Goal: Navigation & Orientation: Find specific page/section

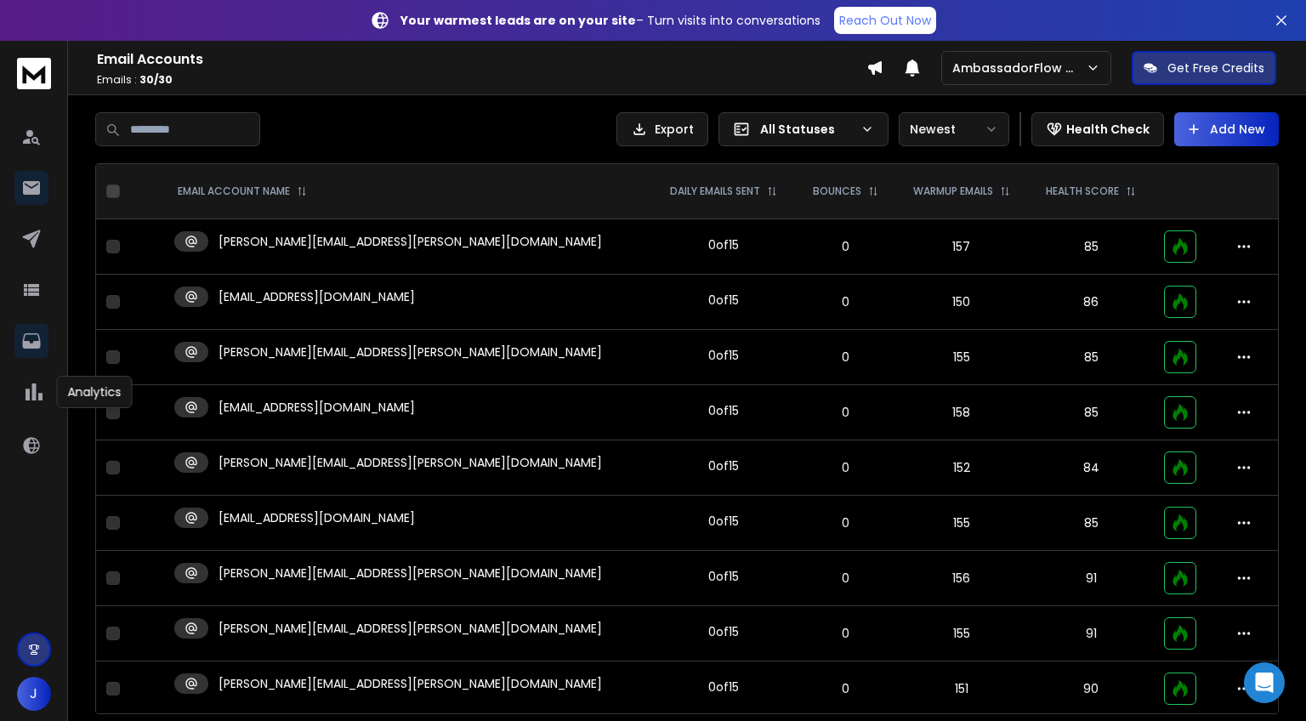
click at [31, 349] on icon at bounding box center [31, 341] width 20 height 20
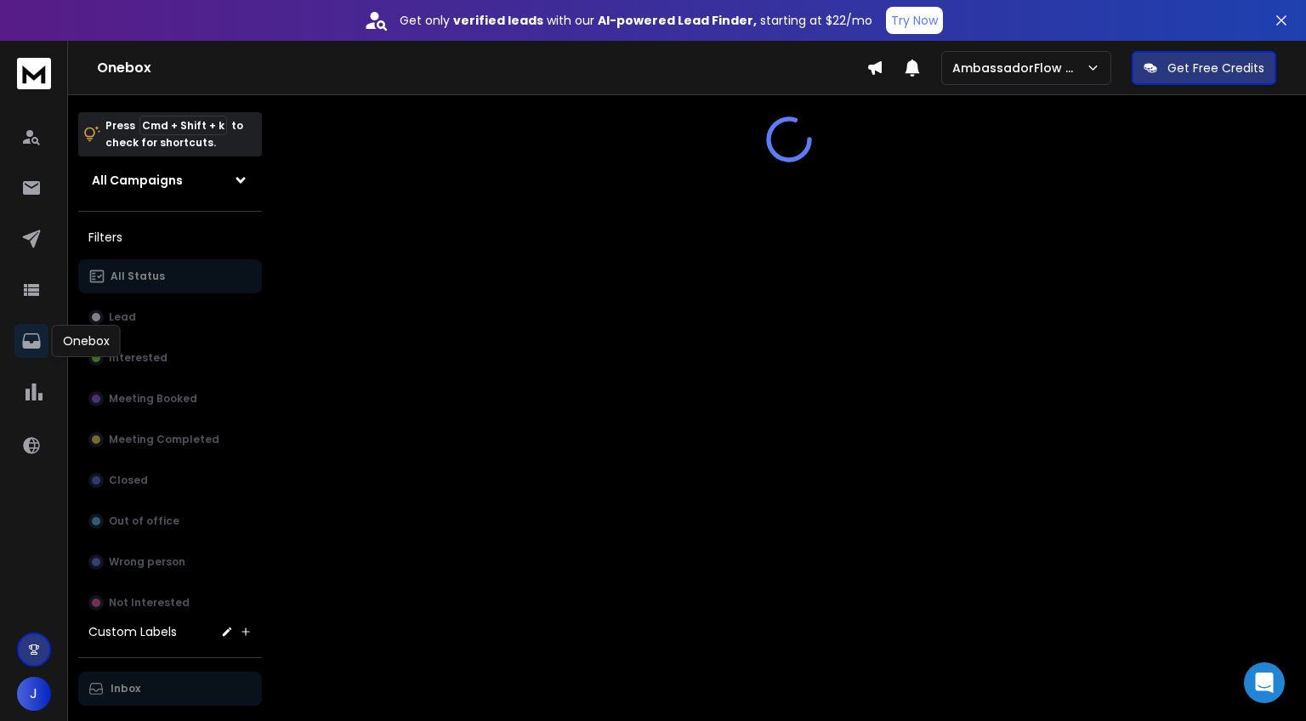
click at [25, 349] on icon at bounding box center [31, 341] width 20 height 20
